Goal: Task Accomplishment & Management: Use online tool/utility

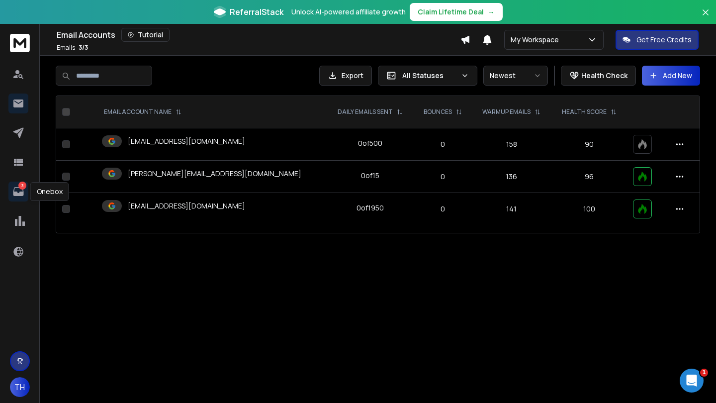
click at [15, 187] on icon at bounding box center [18, 191] width 10 height 9
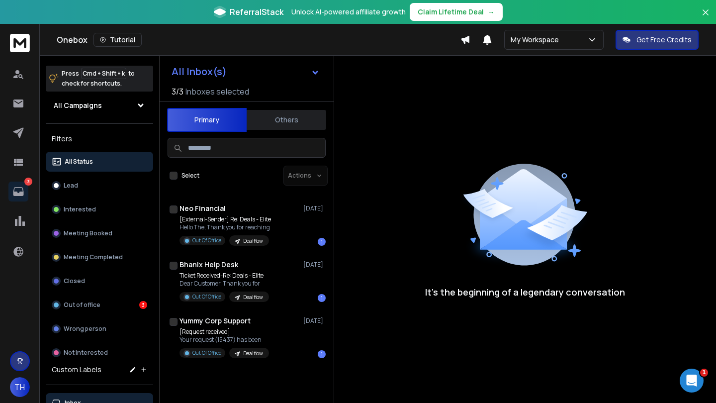
click at [707, 14] on icon "Close banner" at bounding box center [706, 12] width 6 height 6
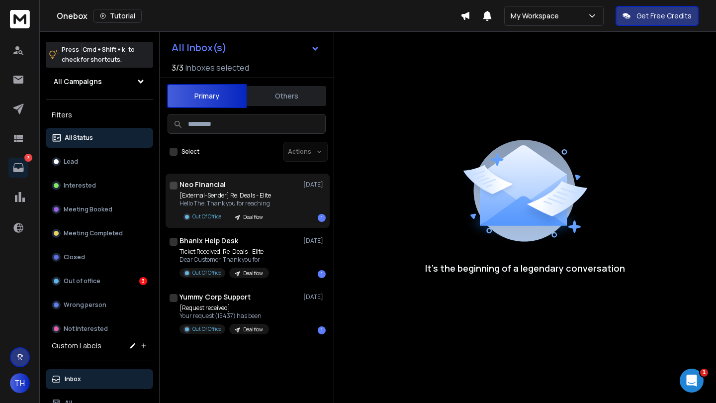
click at [221, 186] on h1 "Neo Financial" at bounding box center [203, 185] width 46 height 10
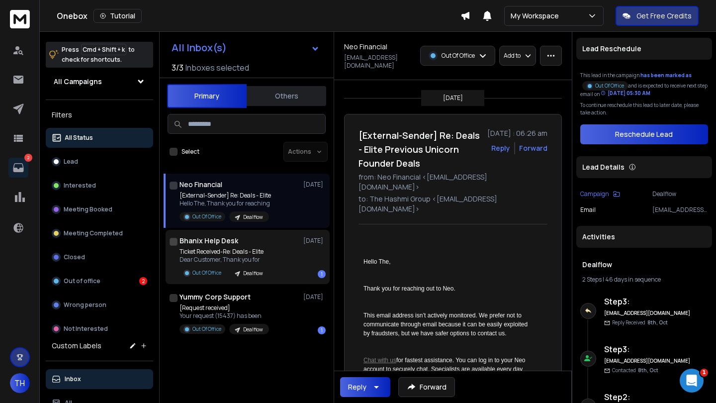
click at [232, 248] on p "Ticket Received-Re: Deals - Elite" at bounding box center [225, 252] width 90 height 8
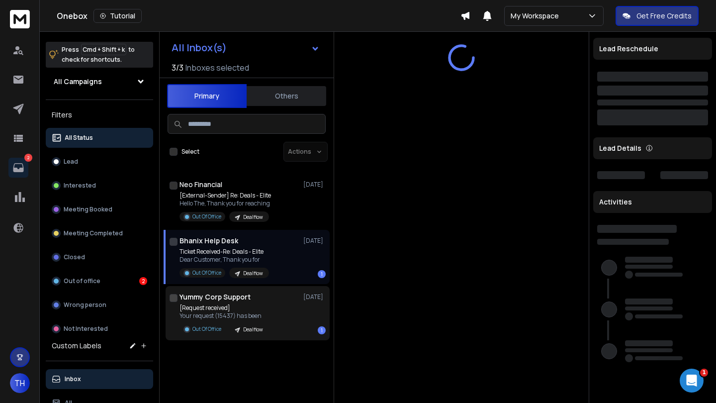
click at [236, 327] on div at bounding box center [238, 329] width 6 height 6
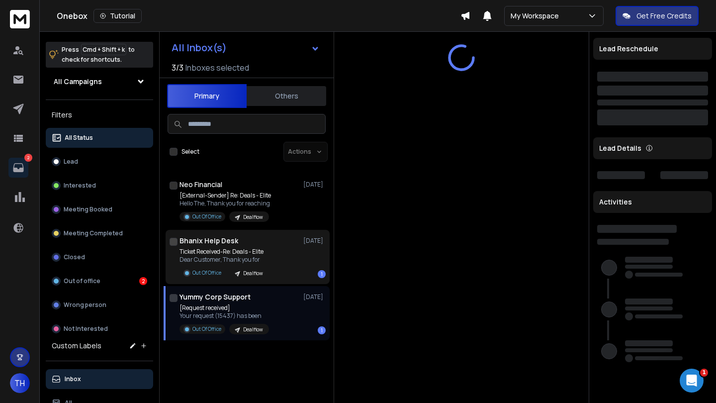
click at [254, 240] on div "Bhanix Help Desk [DATE]" at bounding box center [253, 241] width 146 height 10
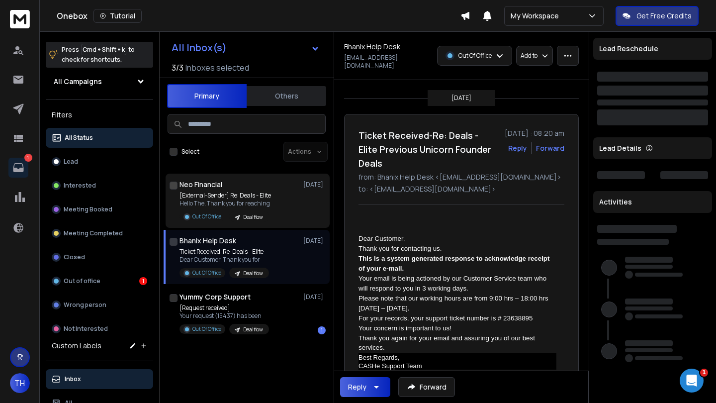
click at [254, 191] on div "Neo Financial [DATE] [External-Sender] Re: Deals - Elite Hello The, Thank you f…" at bounding box center [253, 201] width 146 height 42
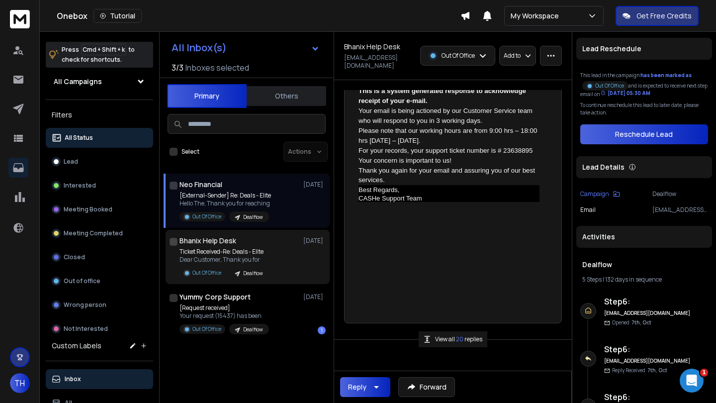
click at [250, 243] on div "Bhanix Help Desk [DATE]" at bounding box center [253, 241] width 146 height 10
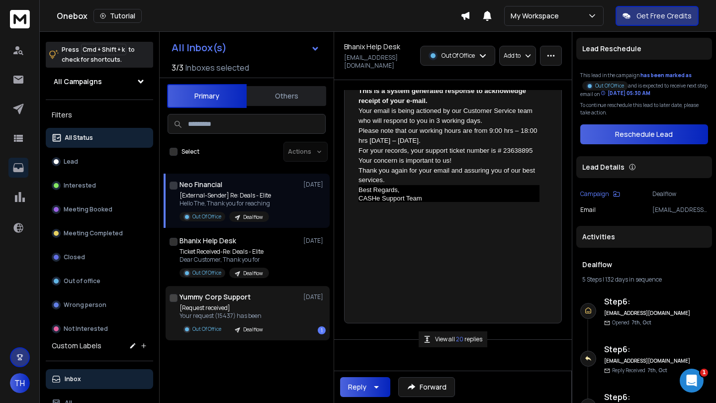
scroll to position [161, 0]
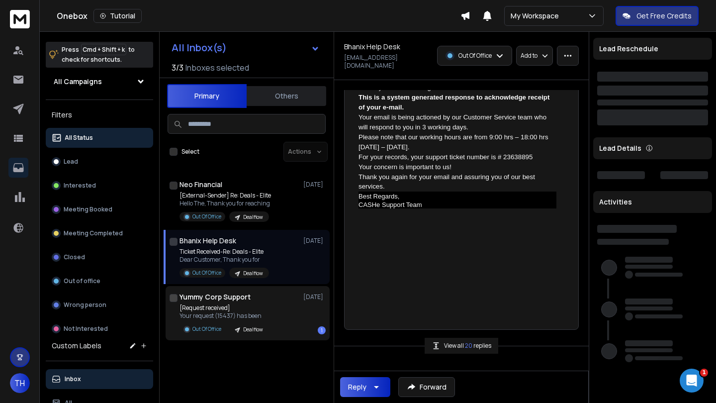
click at [245, 309] on p "[Request received]" at bounding box center [225, 308] width 90 height 8
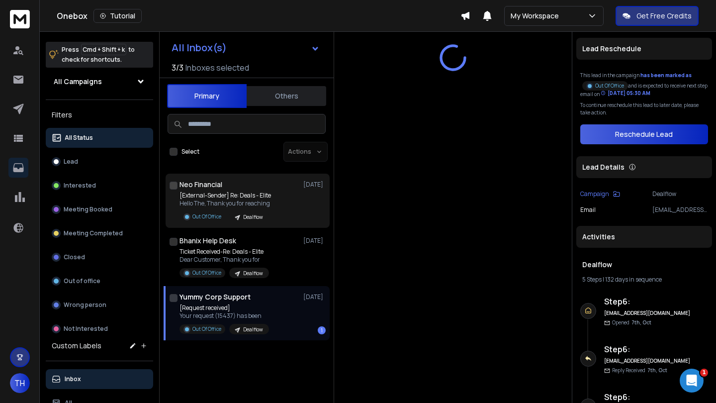
click at [258, 199] on p "Hello The, Thank you for reaching" at bounding box center [226, 203] width 92 height 8
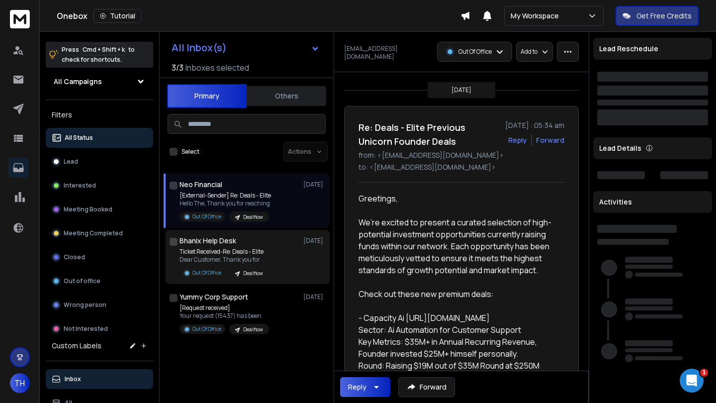
click at [258, 263] on p "Dear Customer, Thank you for" at bounding box center [225, 260] width 90 height 8
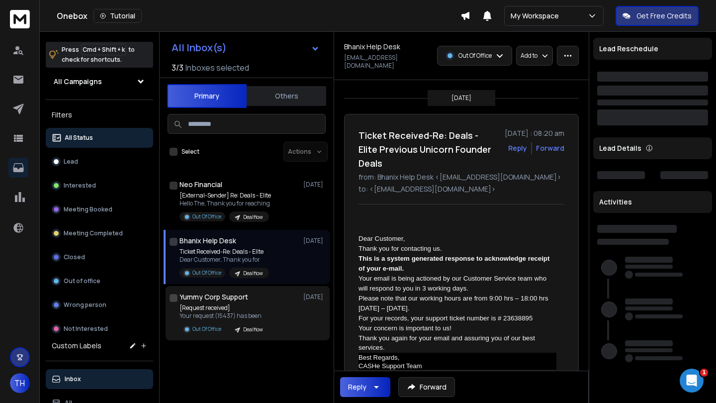
click at [258, 313] on p "Your request (15437) has been" at bounding box center [225, 316] width 90 height 8
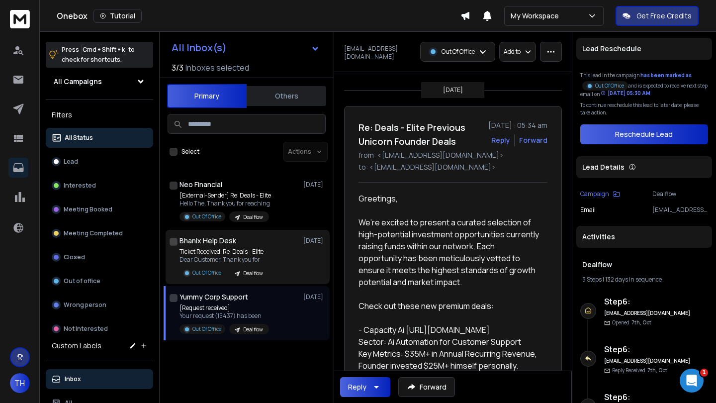
click at [254, 265] on div "Ticket Received-Re: Deals - Elite Dear Customer, Thank you for Out Of Office De…" at bounding box center [225, 263] width 90 height 30
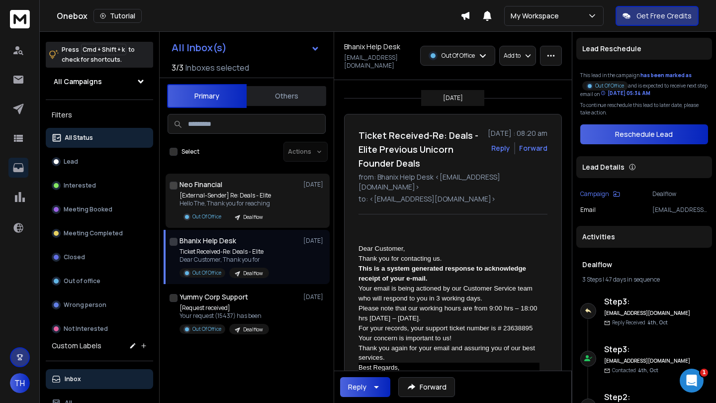
click at [254, 213] on div "Dealflow" at bounding box center [249, 216] width 40 height 10
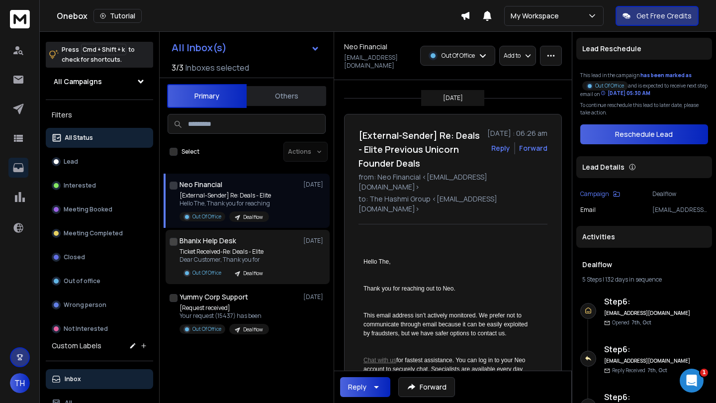
click at [243, 249] on p "Ticket Received-Re: Deals - Elite" at bounding box center [225, 252] width 90 height 8
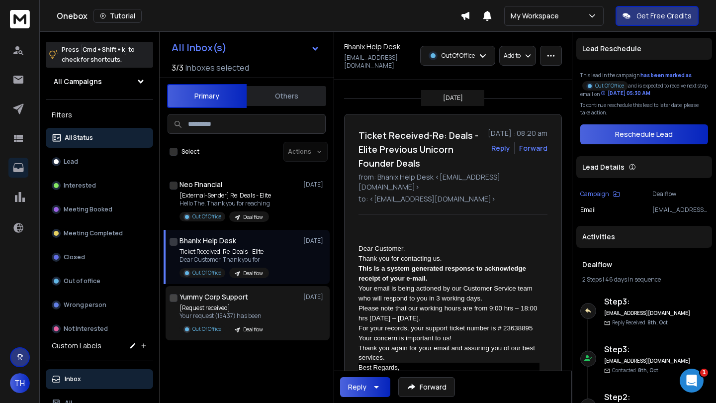
click at [237, 301] on h1 "Yummy Corp Support" at bounding box center [214, 297] width 69 height 10
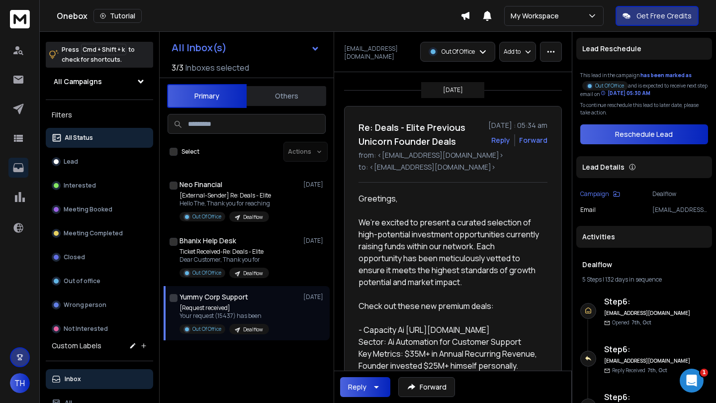
click at [270, 168] on div "Select Actions Neo Financial [DATE] [External-Sender] Re: Deals - Elite Hello T…" at bounding box center [247, 258] width 174 height 296
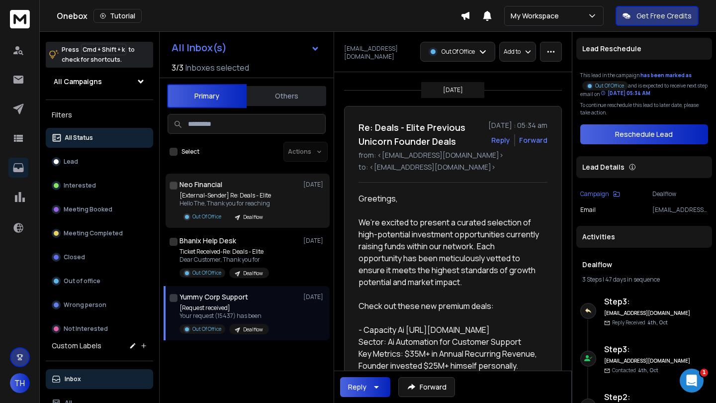
click at [270, 181] on div "Neo Financial [DATE]" at bounding box center [253, 185] width 146 height 10
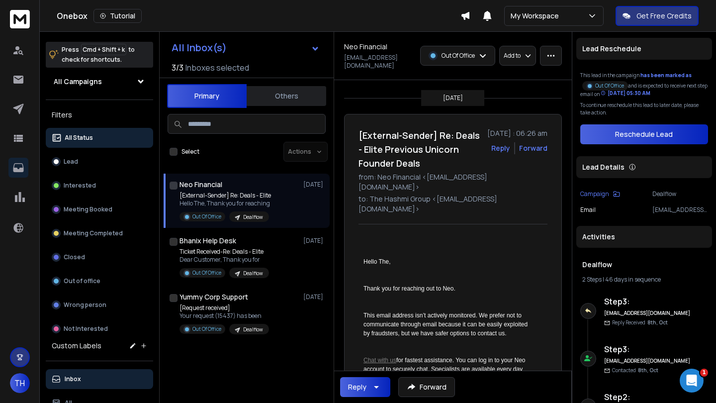
click at [265, 223] on div "Neo Financial [DATE] [External-Sender] Re: Deals - Elite Hello The, Thank you f…" at bounding box center [248, 201] width 164 height 54
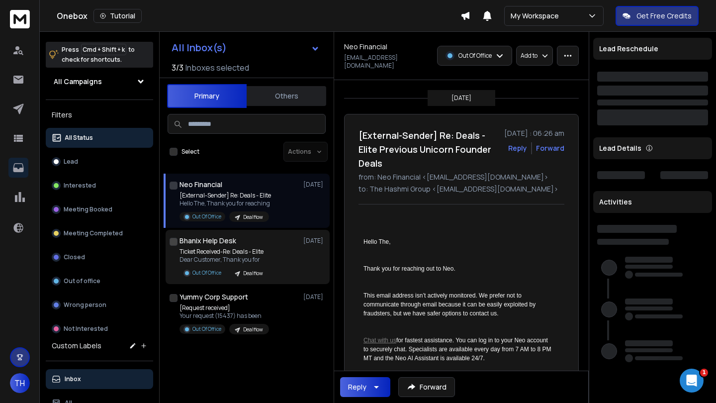
click at [260, 234] on div "Bhanix Help Desk [DATE] Ticket Received-Re: Deals - Elite Dear Customer, Thank …" at bounding box center [248, 257] width 164 height 54
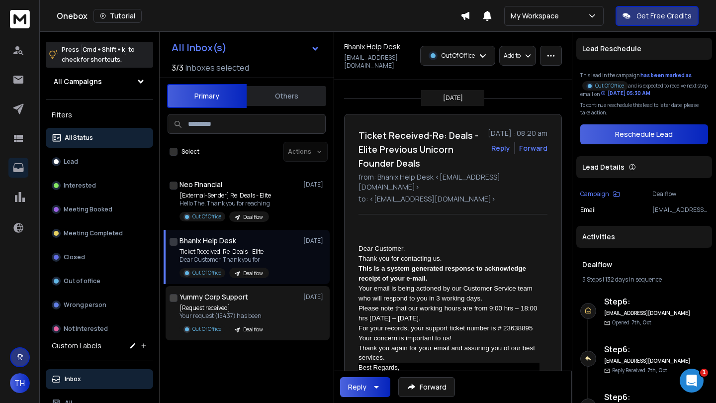
click at [255, 299] on div "Yummy Corp Support [DATE]" at bounding box center [253, 297] width 146 height 10
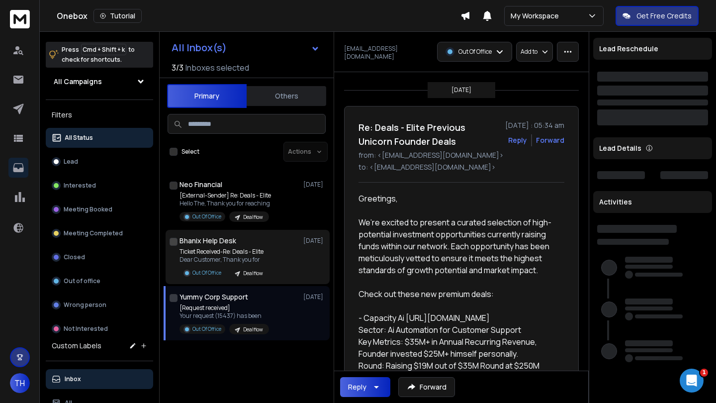
click at [258, 245] on div "Bhanix Help Desk [DATE]" at bounding box center [253, 241] width 146 height 10
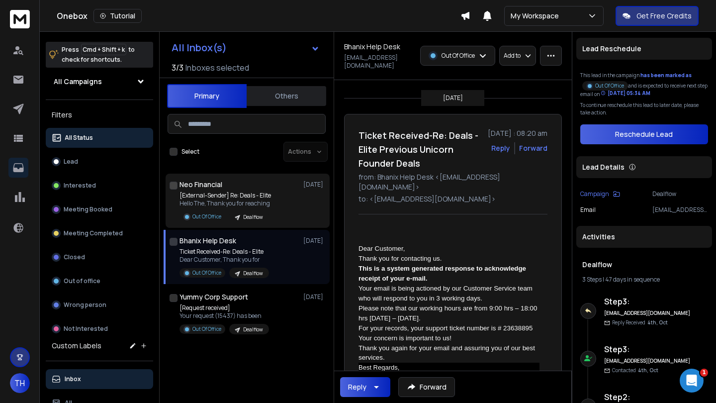
click at [259, 198] on p "[External-Sender] Re: Deals - Elite" at bounding box center [226, 196] width 92 height 8
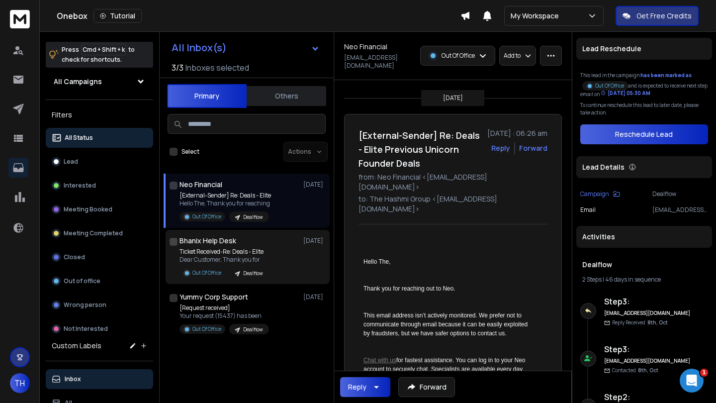
click at [290, 249] on div "Ticket Received-Re: Deals - Elite Dear Customer, Thank you for Out Of Office De…" at bounding box center [253, 263] width 146 height 30
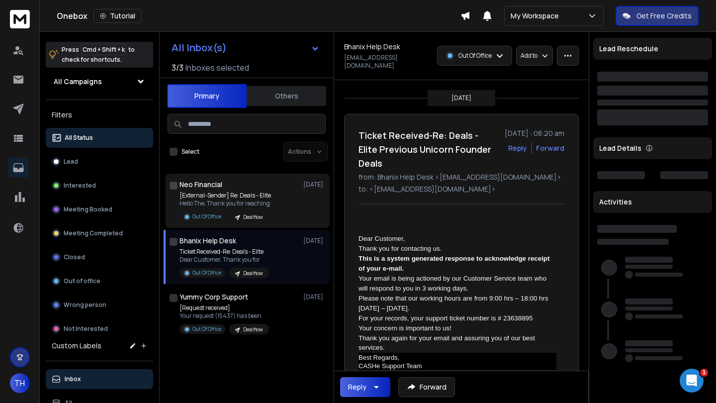
click at [292, 198] on div "[External-Sender] Re: Deals - Elite Hello The, Thank you for reaching Out Of Of…" at bounding box center [253, 207] width 146 height 30
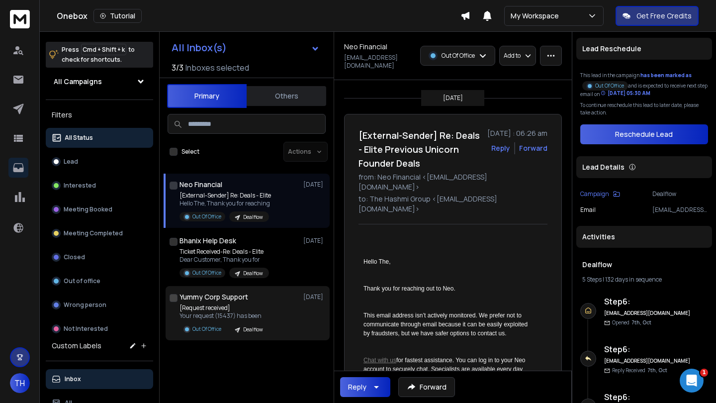
click at [271, 303] on div "Yummy Corp Support [DATE] [Request received] Your request (15437) has been Out …" at bounding box center [253, 313] width 146 height 42
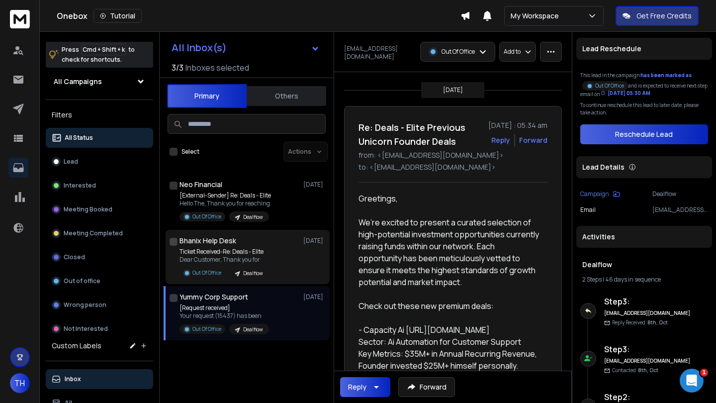
click at [271, 257] on div "Ticket Received-Re: Deals - Elite Dear Customer, Thank you for Out Of Office De…" at bounding box center [253, 263] width 146 height 30
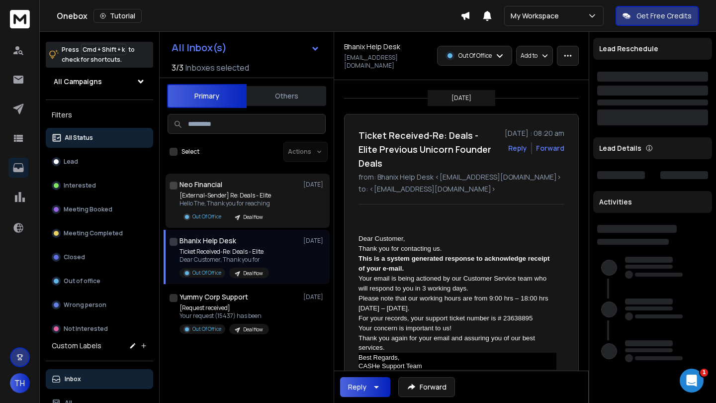
click at [271, 205] on p "Hello The, Thank you for reaching" at bounding box center [226, 203] width 92 height 8
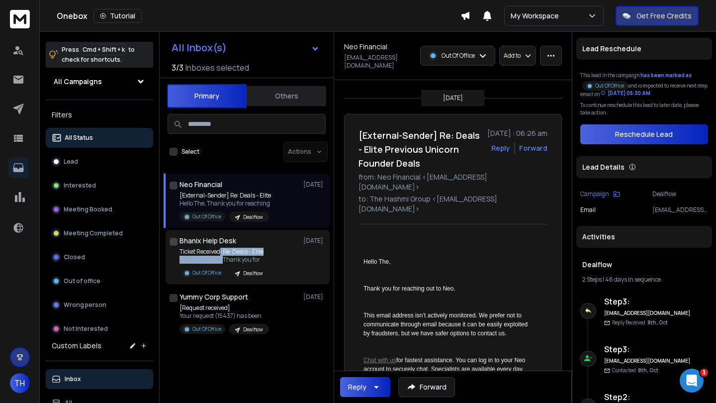
click at [224, 256] on div "Ticket Received-Re: Deals - Elite Dear Customer, Thank you for Out Of Office De…" at bounding box center [225, 263] width 90 height 30
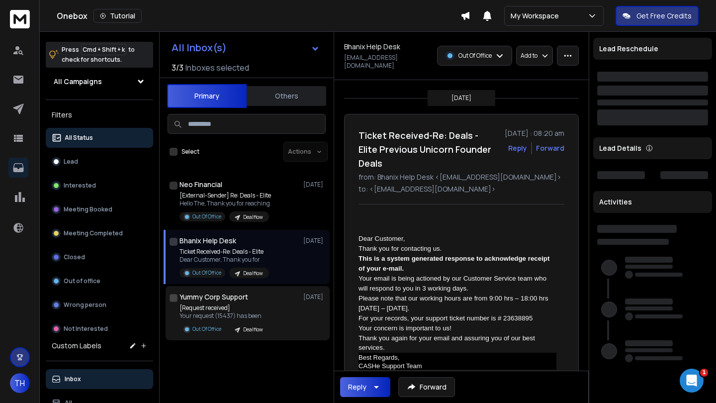
click at [221, 297] on h1 "Yummy Corp Support" at bounding box center [214, 297] width 69 height 10
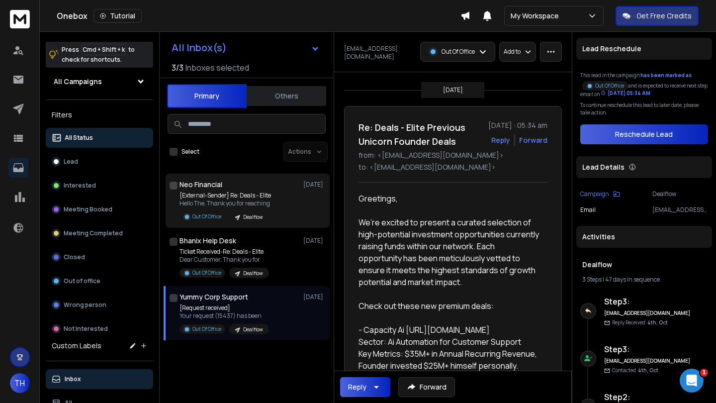
click at [254, 211] on div "Dealflow" at bounding box center [249, 216] width 40 height 10
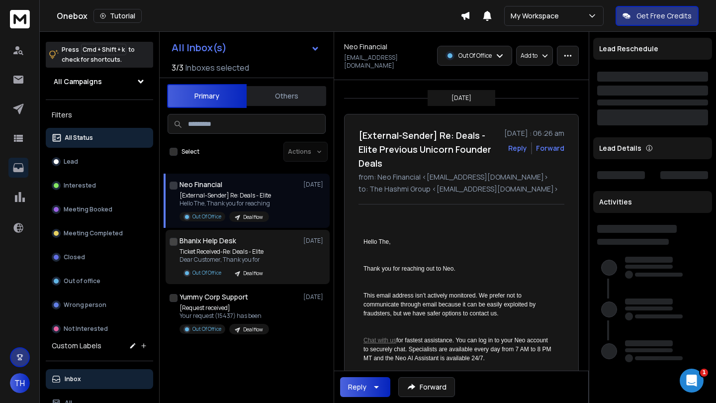
click at [244, 242] on div "Bhanix Help Desk [DATE]" at bounding box center [253, 241] width 146 height 10
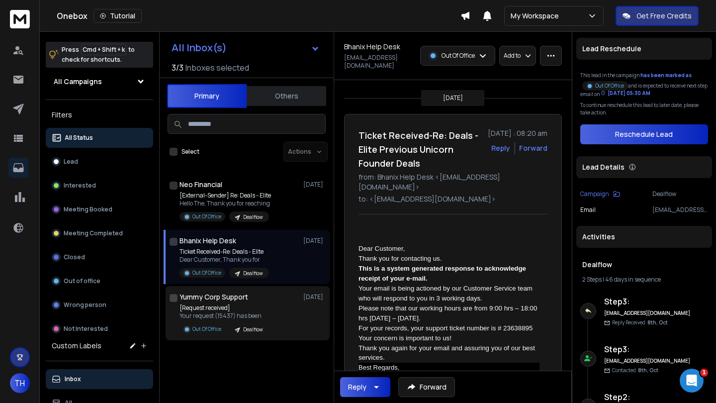
click at [233, 290] on div "Yummy Corp Support [DATE] [Request received] Your request (15437) has been Out …" at bounding box center [248, 313] width 164 height 54
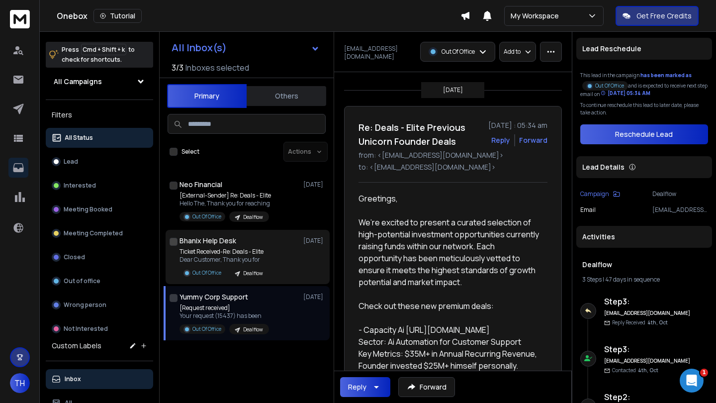
click at [254, 257] on p "Dear Customer, Thank you for" at bounding box center [225, 260] width 90 height 8
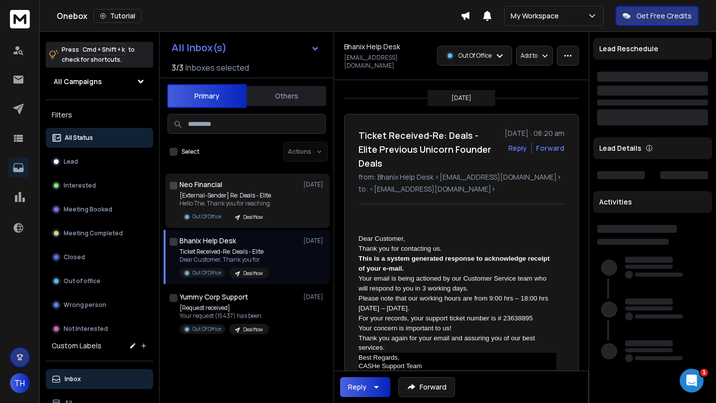
click at [255, 212] on div "Dealflow" at bounding box center [249, 216] width 40 height 10
